Goal: Navigation & Orientation: Find specific page/section

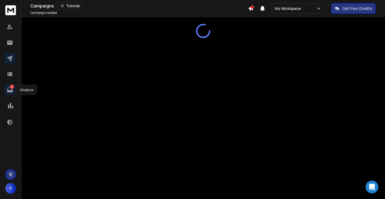
click at [10, 92] on icon at bounding box center [10, 89] width 6 height 5
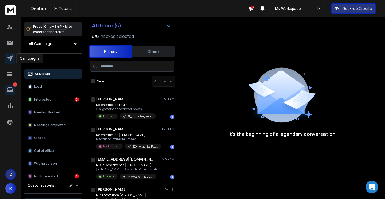
click at [12, 55] on icon at bounding box center [10, 58] width 6 height 6
